Goal: Communication & Community: Answer question/provide support

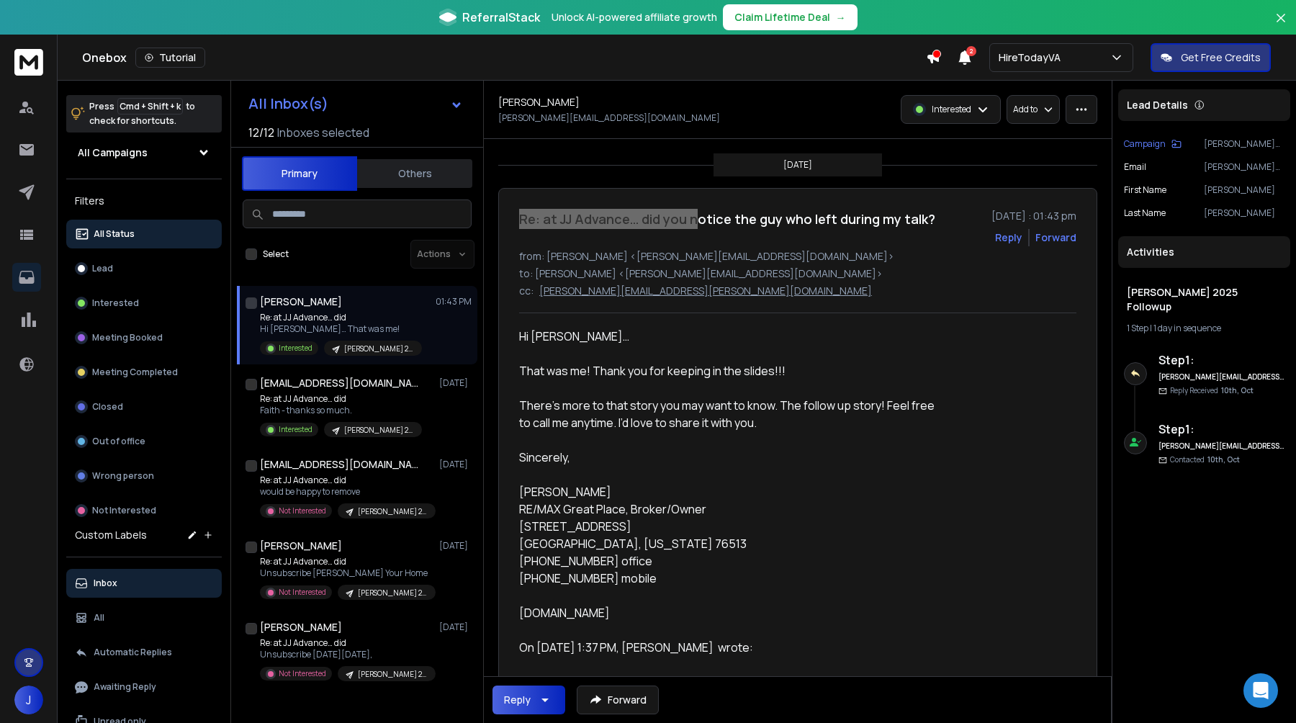
scroll to position [22, 0]
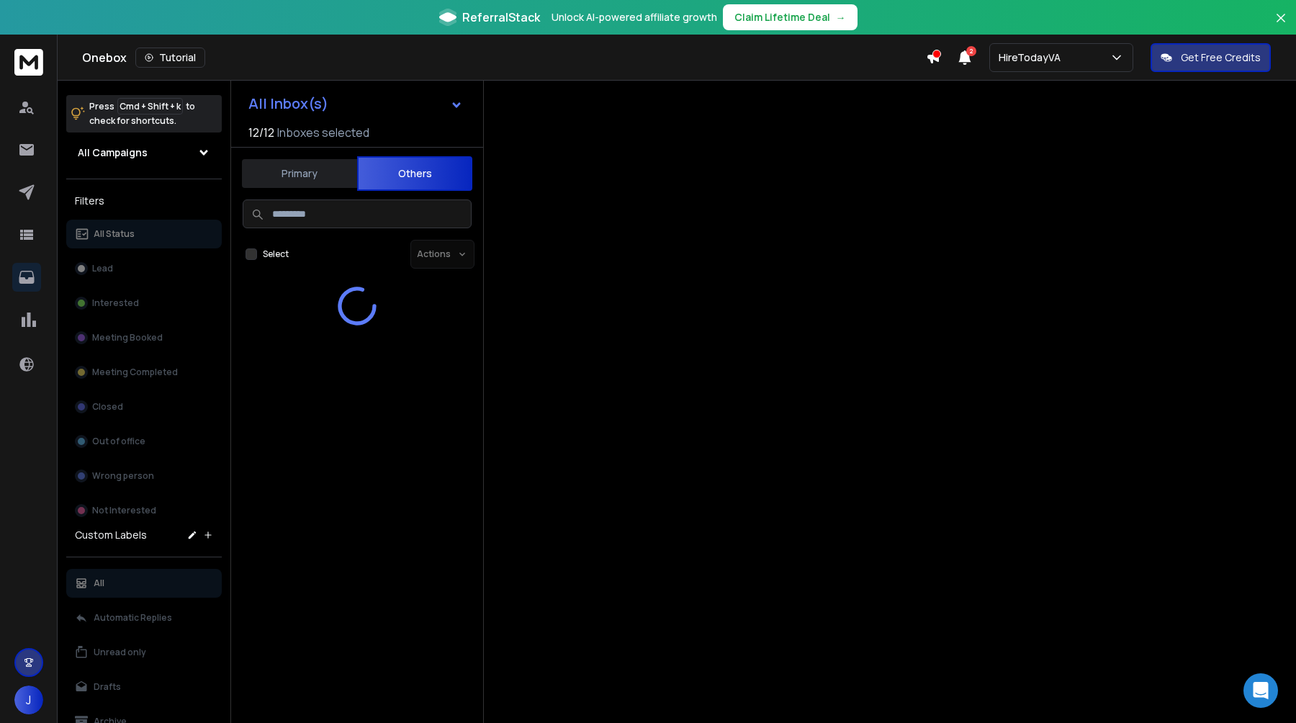
click at [395, 174] on button "Others" at bounding box center [414, 173] width 115 height 35
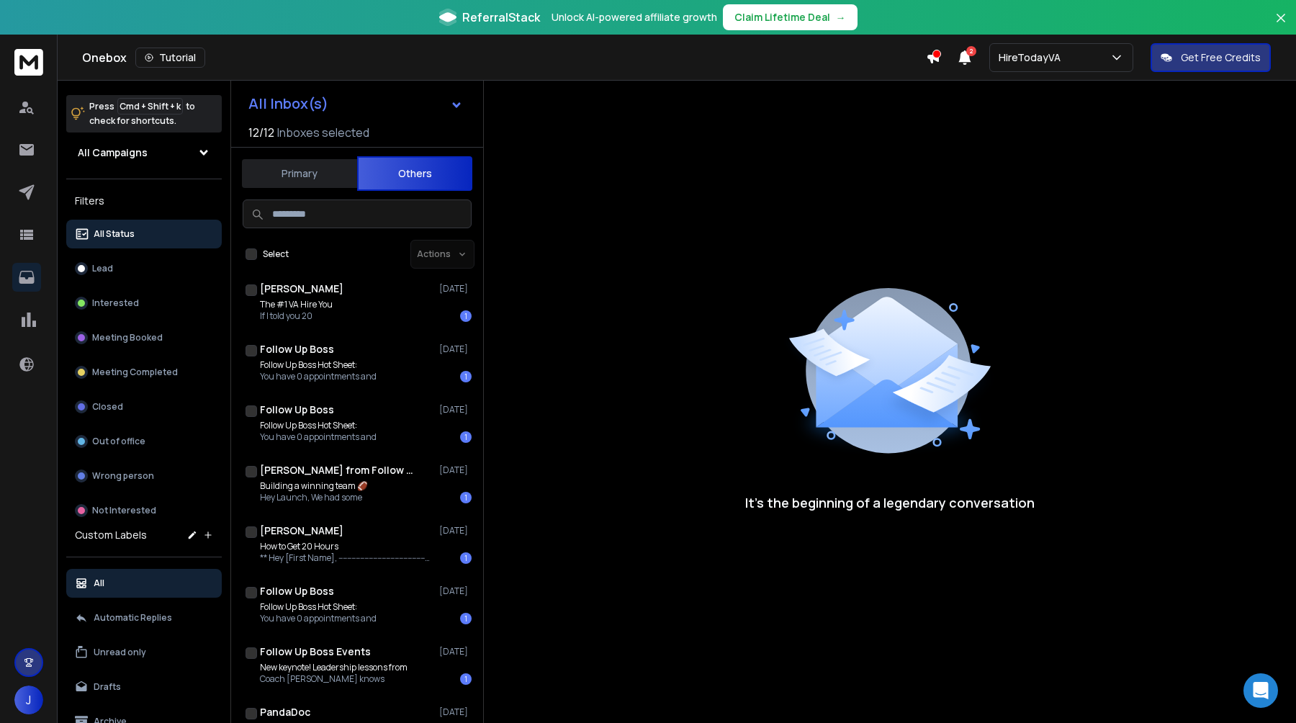
scroll to position [748, 0]
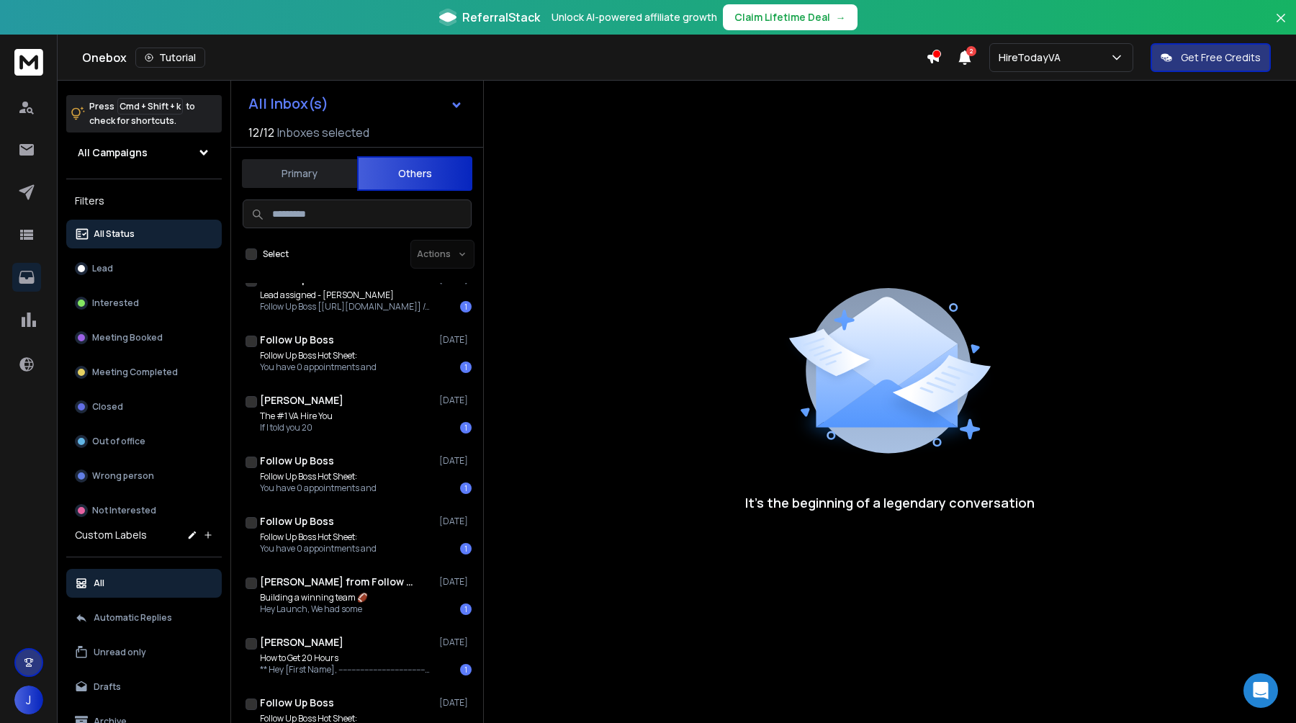
click at [306, 177] on button "Primary" at bounding box center [299, 174] width 115 height 32
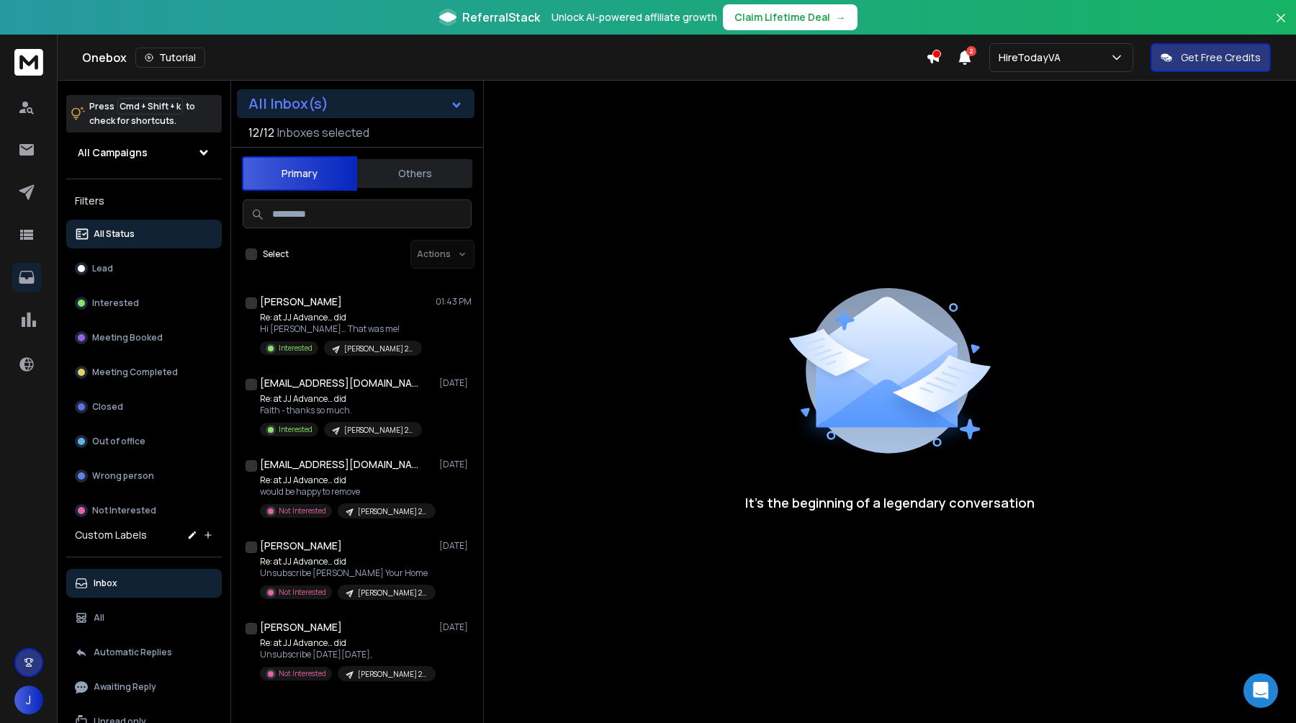
click at [443, 100] on button "All Inbox(s)" at bounding box center [356, 103] width 238 height 29
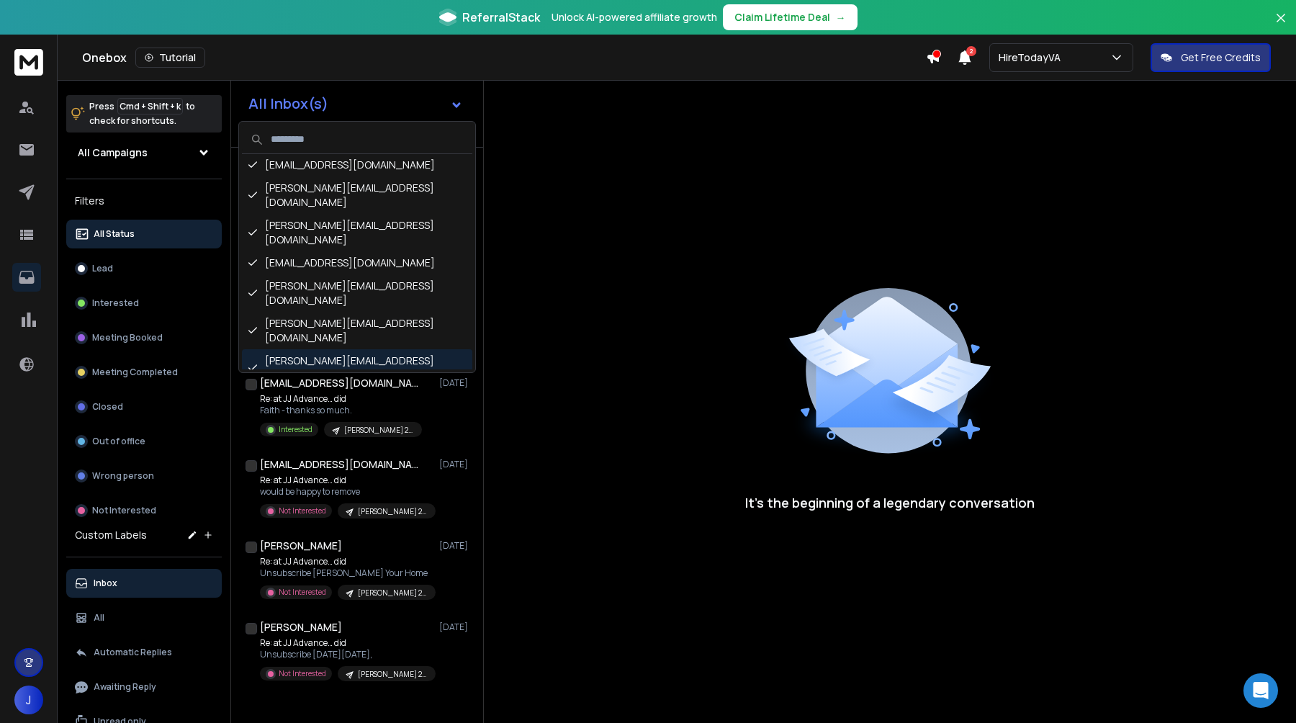
scroll to position [0, 0]
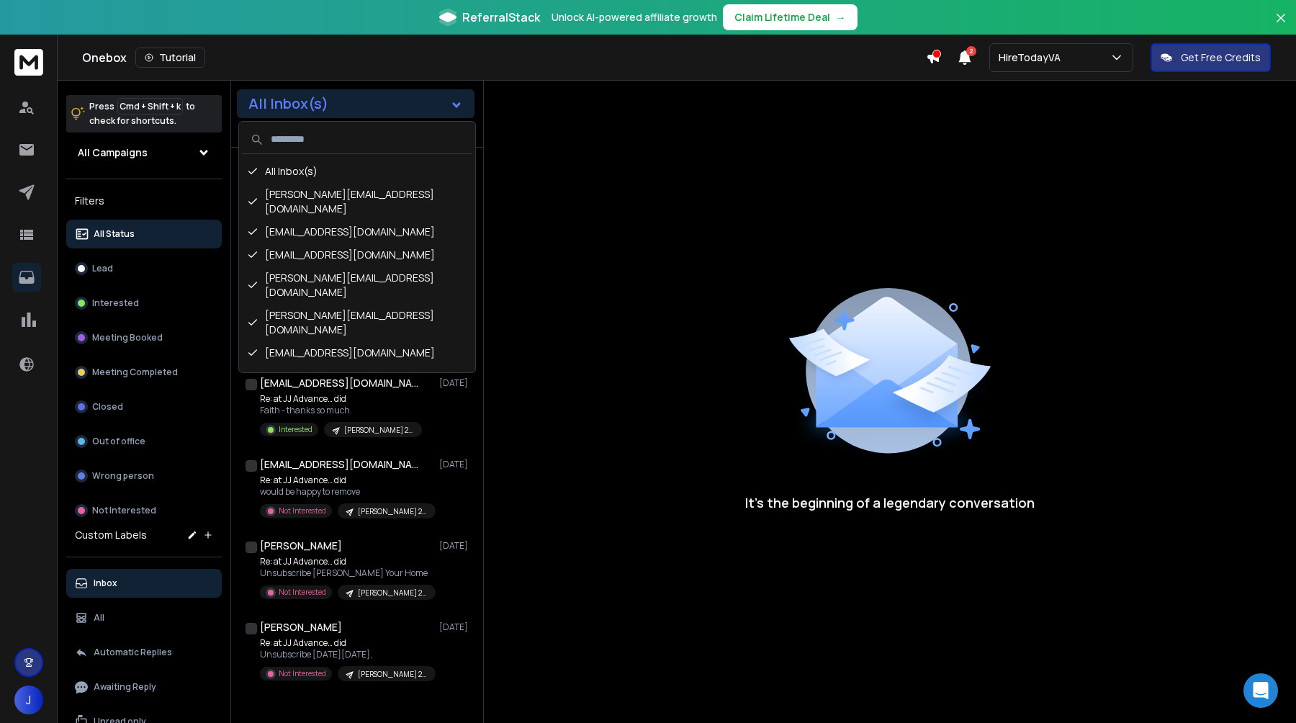
click at [389, 105] on button "All Inbox(s)" at bounding box center [356, 103] width 238 height 29
click at [463, 102] on button "All Inbox(s)" at bounding box center [356, 103] width 238 height 29
click at [457, 63] on div "Onebox Tutorial" at bounding box center [504, 58] width 844 height 20
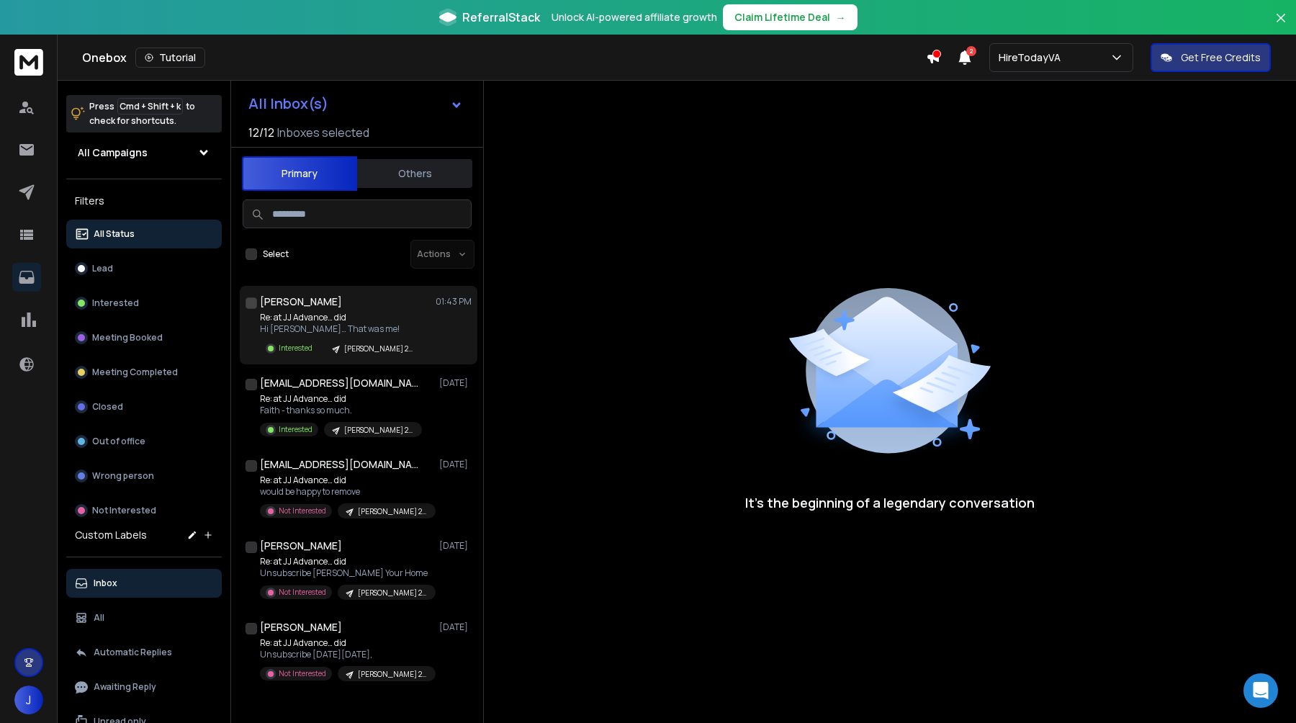
click at [312, 302] on h1 "[PERSON_NAME]" at bounding box center [301, 301] width 82 height 14
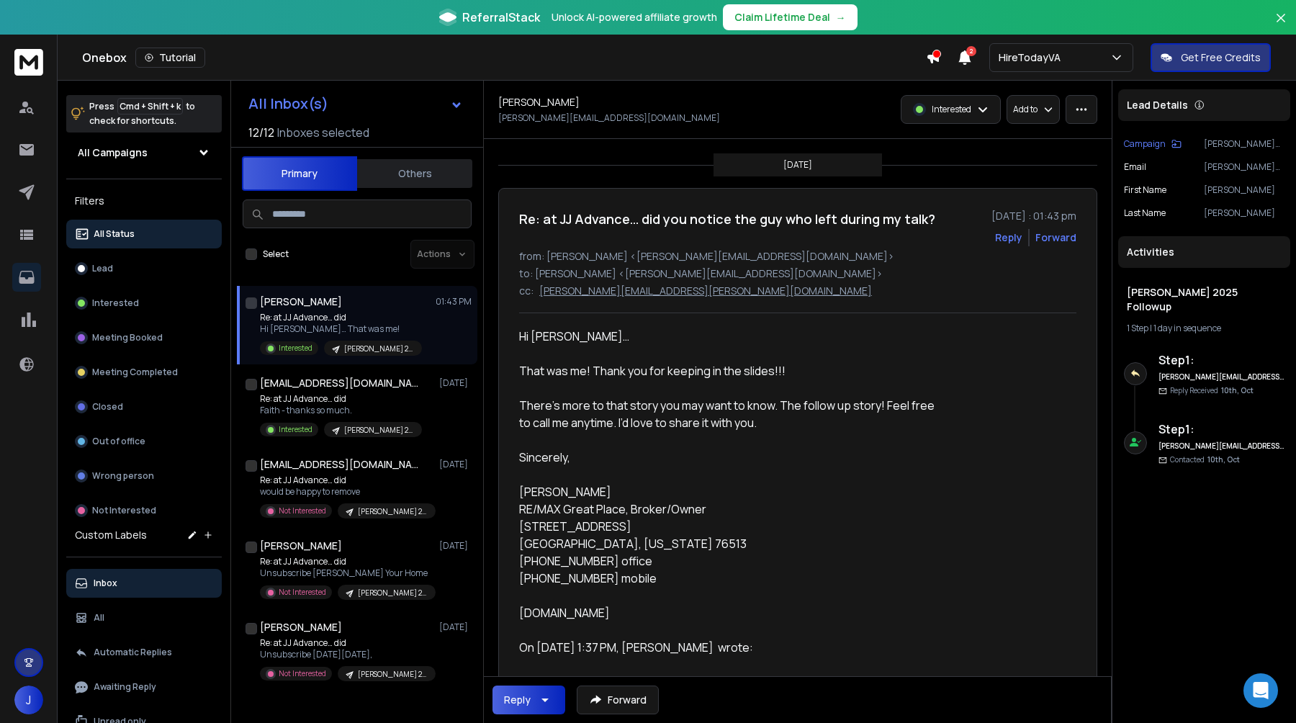
drag, startPoint x: 577, startPoint y: 370, endPoint x: 790, endPoint y: 372, distance: 213.1
drag, startPoint x: 665, startPoint y: 402, endPoint x: 815, endPoint y: 420, distance: 150.8
